Goal: Go to known website: Access a specific website the user already knows

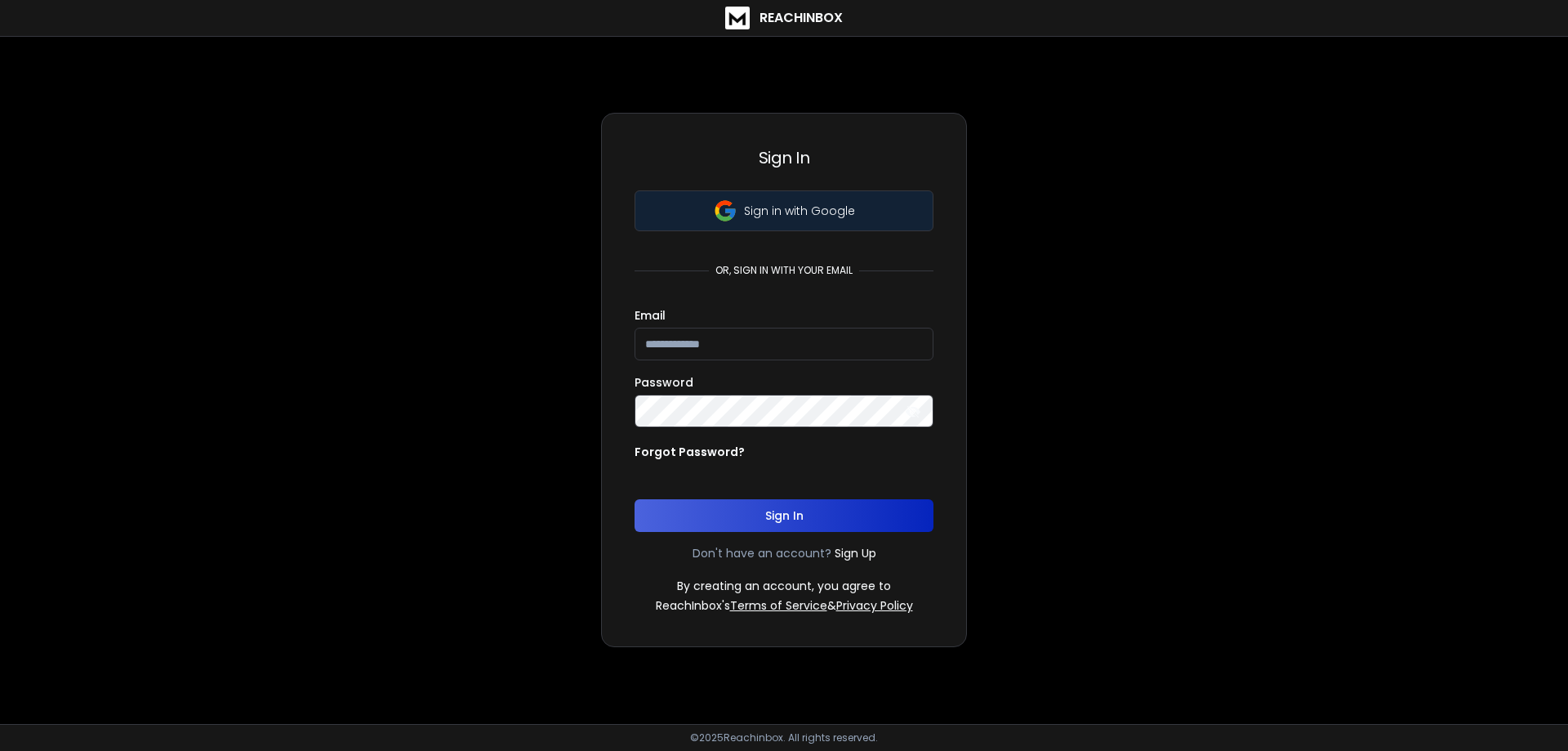
click at [771, 224] on button "Sign in with Google" at bounding box center [784, 211] width 299 height 41
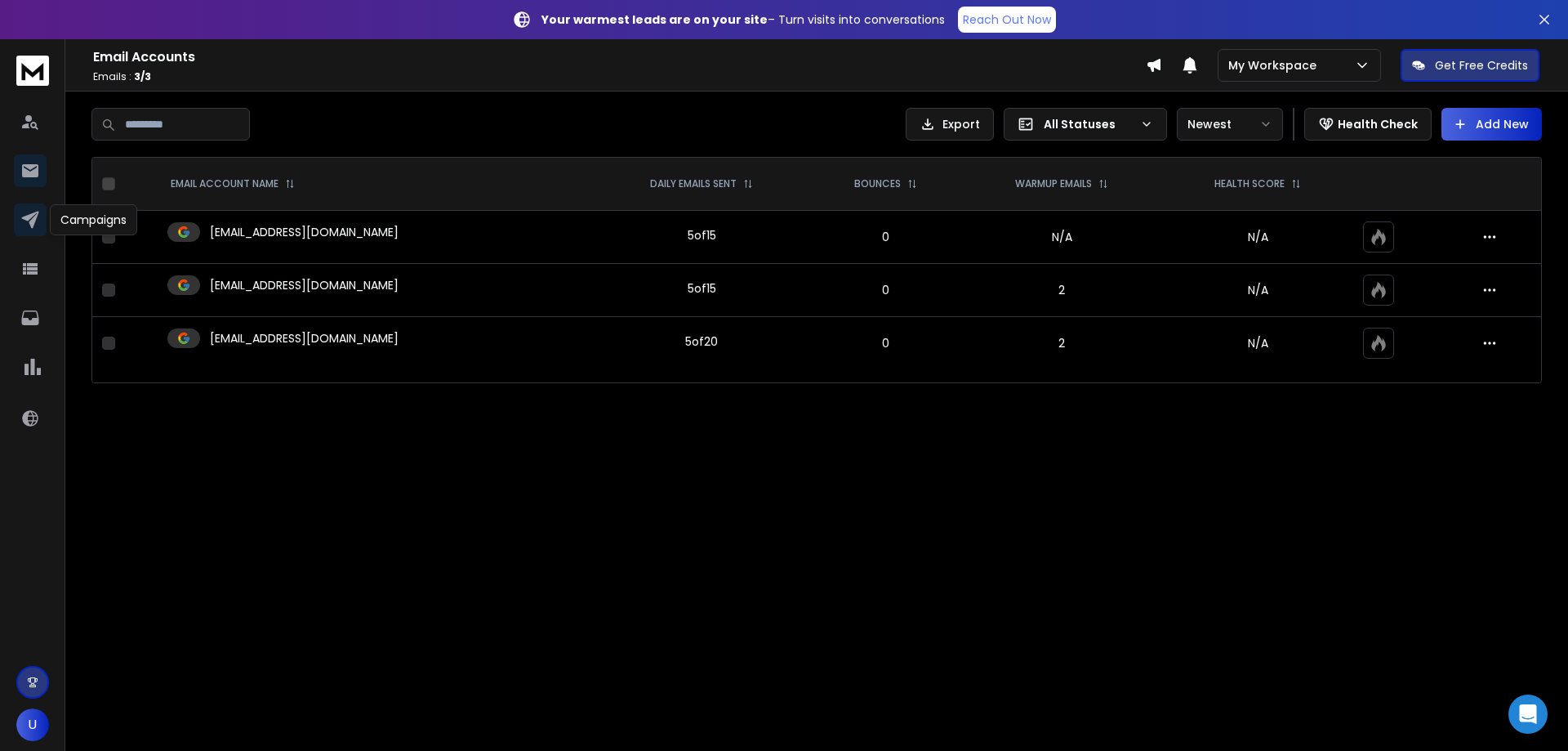
click at [22, 217] on icon at bounding box center [29, 219] width 19 height 19
